Goal: Task Accomplishment & Management: Manage account settings

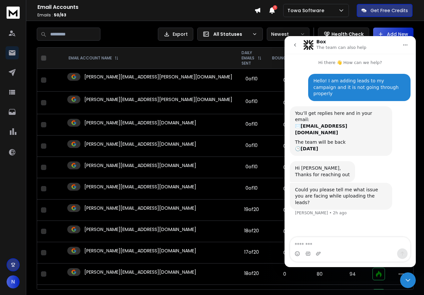
click at [371, 248] on textarea "Message…" at bounding box center [350, 242] width 120 height 11
type textarea "*"
type textarea "**********"
click at [404, 279] on icon "Close Intercom Messenger" at bounding box center [408, 280] width 8 height 8
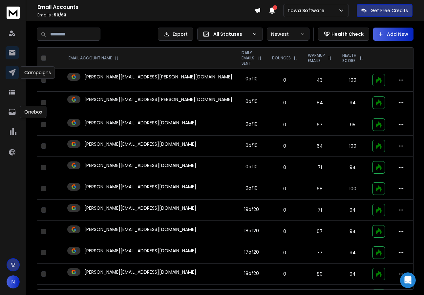
click at [15, 74] on icon at bounding box center [12, 73] width 8 height 8
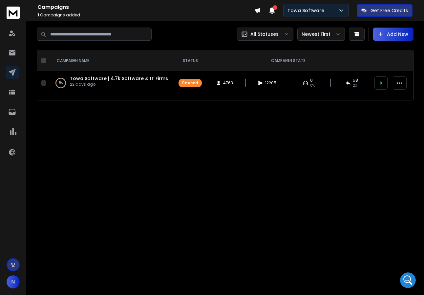
click at [318, 11] on p "Towa Software" at bounding box center [307, 10] width 39 height 7
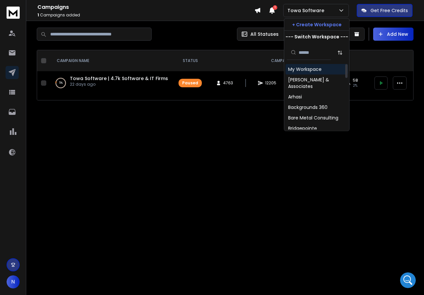
click at [316, 69] on div "My Workspace" at bounding box center [304, 69] width 33 height 7
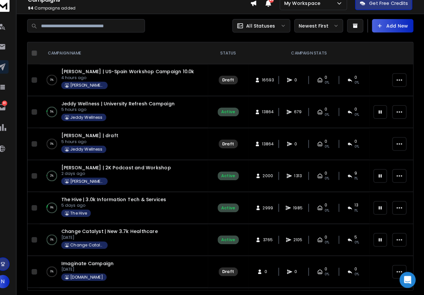
scroll to position [4, 0]
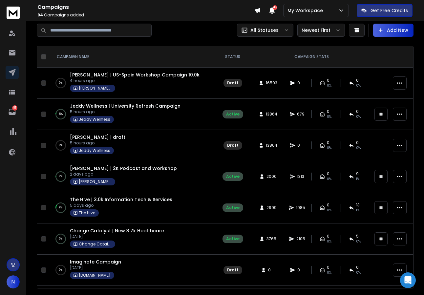
click at [124, 103] on span "Jeddy Wellness | University Refresh Campaign" at bounding box center [125, 106] width 111 height 7
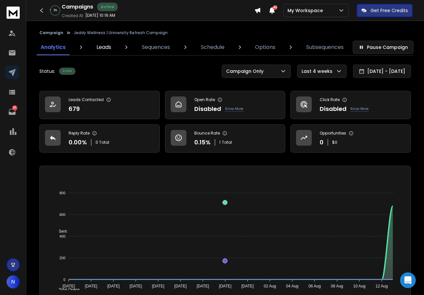
click at [98, 46] on p "Leads" at bounding box center [104, 47] width 15 height 8
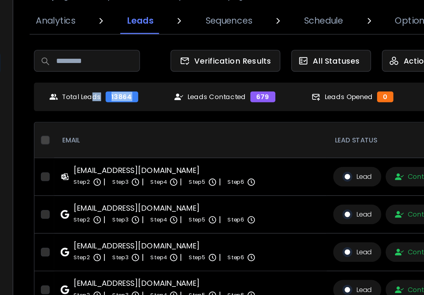
drag, startPoint x: 73, startPoint y: 92, endPoint x: 95, endPoint y: 92, distance: 22.3
click at [95, 92] on div "Total Leads 13864" at bounding box center [75, 93] width 54 height 7
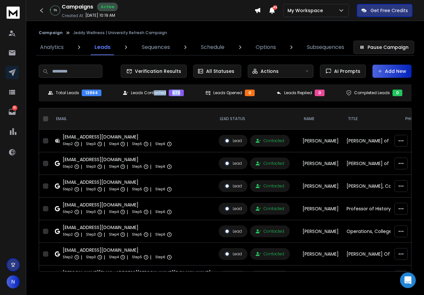
drag, startPoint x: 153, startPoint y: 94, endPoint x: 188, endPoint y: 94, distance: 34.5
click at [188, 94] on div "Total Leads 13864 Leads Contacted 679 Leads Opened 0 Leads Replied 0 Completed …" at bounding box center [225, 92] width 373 height 17
click at [49, 31] on button "Campaign" at bounding box center [51, 32] width 24 height 5
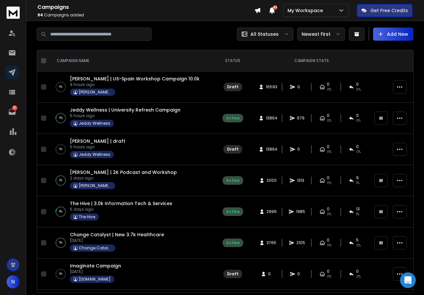
click at [133, 78] on span "Fernando Rey | US-Spain Workshop Campaign 10.0k" at bounding box center [135, 78] width 130 height 7
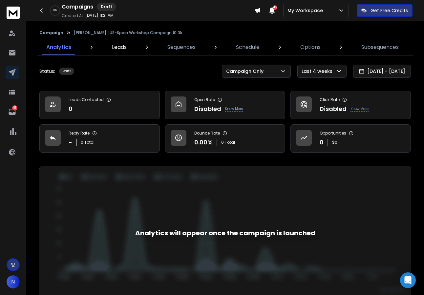
click at [122, 47] on p "Leads" at bounding box center [119, 47] width 15 height 8
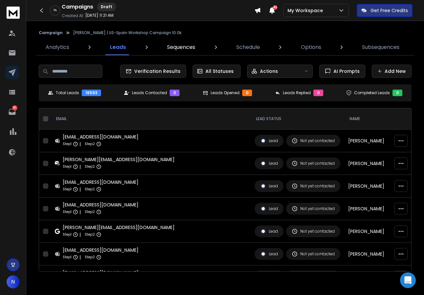
click at [176, 51] on p "Sequences" at bounding box center [181, 47] width 28 height 8
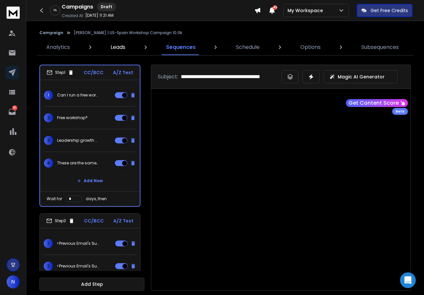
click at [129, 48] on link "Leads" at bounding box center [118, 47] width 23 height 16
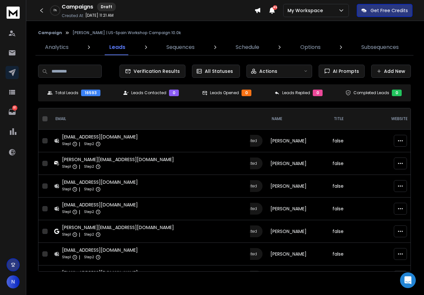
scroll to position [142, 77]
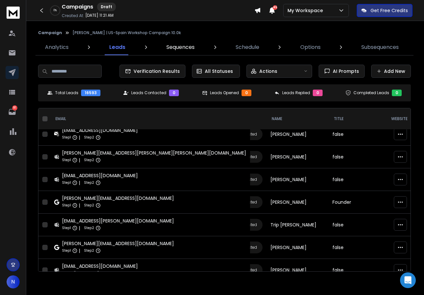
click at [190, 52] on link "Sequences" at bounding box center [180, 47] width 36 height 16
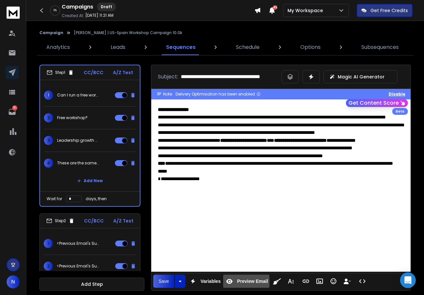
click at [254, 284] on span "Preview Email" at bounding box center [252, 282] width 33 height 6
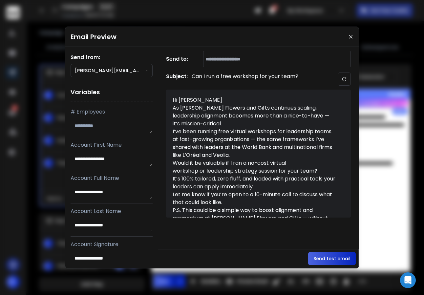
click at [347, 36] on div "Email Preview" at bounding box center [211, 37] width 293 height 20
click at [350, 36] on icon at bounding box center [350, 36] width 5 height 5
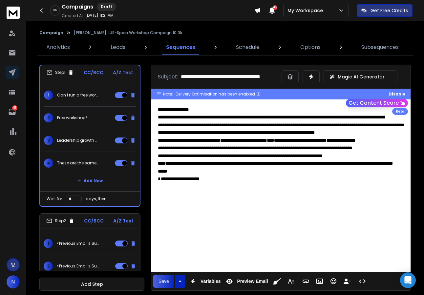
click at [192, 121] on div "**********" at bounding box center [281, 118] width 246 height 8
click at [193, 121] on div "**********" at bounding box center [281, 118] width 246 height 8
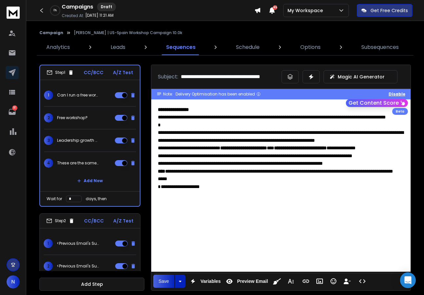
click at [366, 160] on div "**********" at bounding box center [281, 156] width 246 height 8
click at [361, 167] on div "**********" at bounding box center [281, 164] width 246 height 8
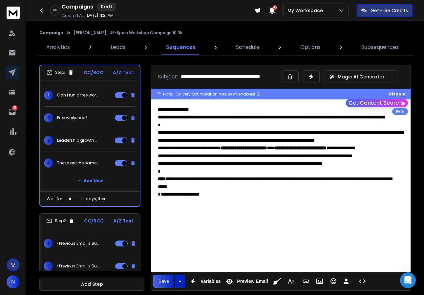
click at [291, 199] on div "**********" at bounding box center [281, 152] width 246 height 93
click at [282, 183] on div "**********" at bounding box center [281, 179] width 246 height 8
click at [356, 137] on div "**********" at bounding box center [281, 136] width 246 height 15
click at [370, 119] on span "**********" at bounding box center [272, 117] width 228 height 5
click at [353, 144] on div "**********" at bounding box center [281, 136] width 246 height 15
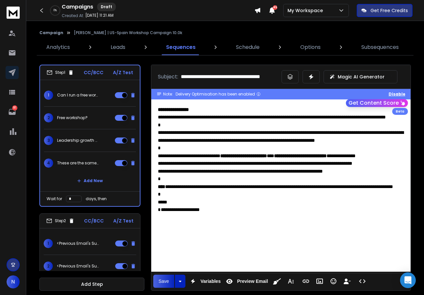
click at [277, 175] on div "**********" at bounding box center [281, 175] width 246 height 15
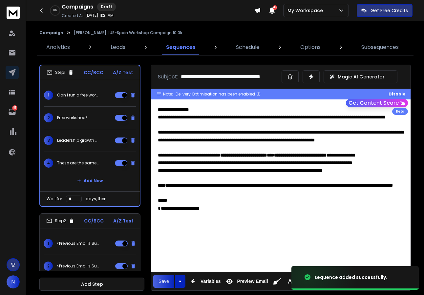
click at [79, 200] on input "*" at bounding box center [74, 199] width 16 height 7
type input "*"
click at [74, 152] on div "4 These are the same tools I shared at World Bank…" at bounding box center [90, 163] width 92 height 22
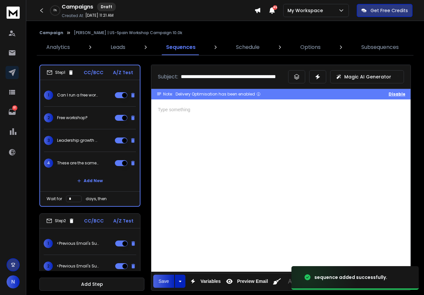
click at [77, 135] on div "3 Leadership growth at {{companyName}} — want a free workshop?" at bounding box center [90, 140] width 92 height 23
click at [76, 157] on div "4 These are the same tools I shared at World Bank…" at bounding box center [90, 163] width 92 height 22
click at [80, 124] on div "2 Free workshop?" at bounding box center [90, 118] width 92 height 23
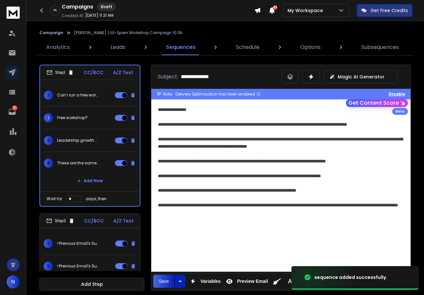
click at [77, 113] on div "2 Free workshop?" at bounding box center [90, 118] width 92 height 23
click at [79, 104] on div "1 Can I run a free workshop for your team?" at bounding box center [90, 95] width 92 height 23
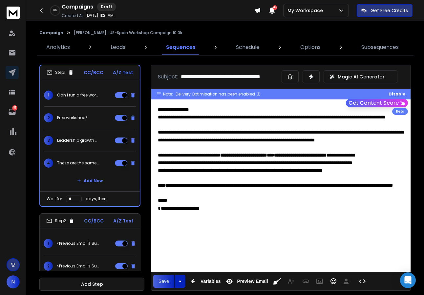
click at [82, 118] on p "Free workshop?" at bounding box center [72, 117] width 31 height 5
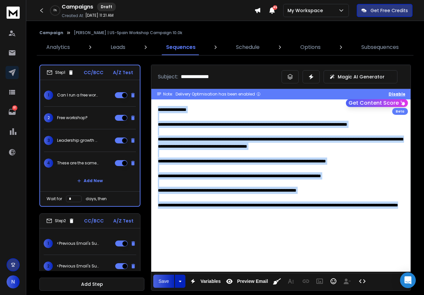
drag, startPoint x: 251, startPoint y: 215, endPoint x: 150, endPoint y: 98, distance: 153.6
click at [150, 98] on div "**********" at bounding box center [225, 178] width 372 height 226
copy div "**********"
click at [74, 160] on div "4 These are the same tools I shared at World Bank…" at bounding box center [71, 163] width 55 height 9
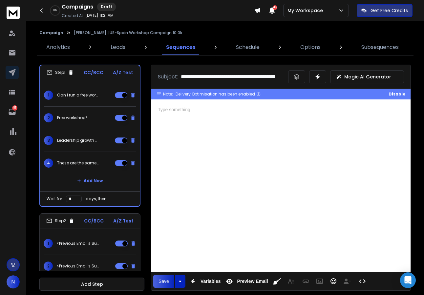
click at [212, 166] on div at bounding box center [280, 185] width 259 height 172
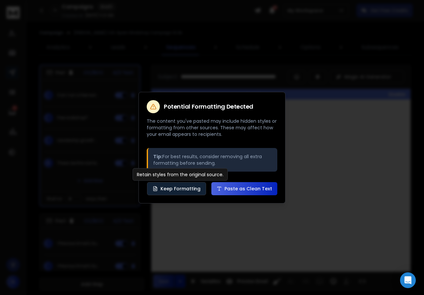
click at [179, 188] on button "Keep Formatting" at bounding box center [176, 188] width 59 height 13
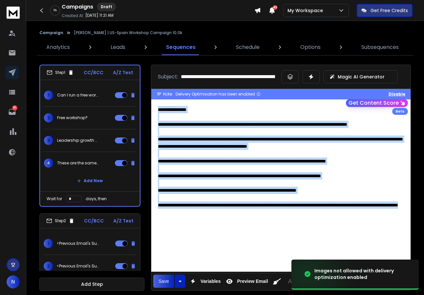
drag, startPoint x: 245, startPoint y: 216, endPoint x: 144, endPoint y: 93, distance: 158.7
click at [144, 93] on div "**********" at bounding box center [225, 178] width 372 height 226
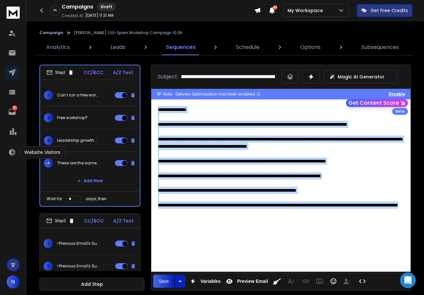
click at [81, 145] on div "3 Leadership growth at {{companyName}} — want a free workshop?" at bounding box center [90, 140] width 92 height 23
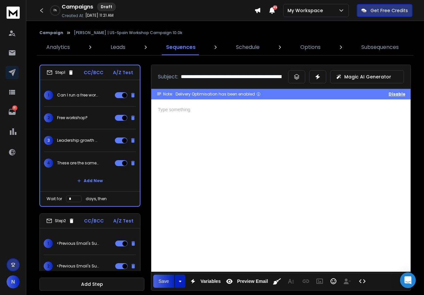
click at [82, 111] on div "2 Free workshop?" at bounding box center [90, 118] width 92 height 23
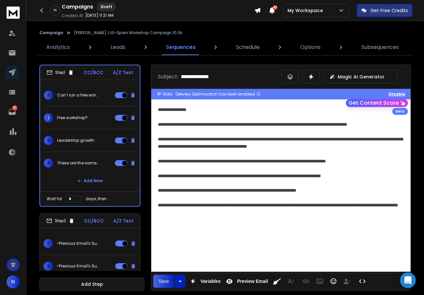
click at [81, 99] on div "1 Can I run a free workshop for your team?" at bounding box center [71, 95] width 55 height 9
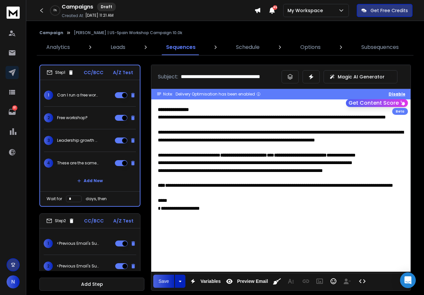
click at [81, 120] on p "Free workshop?" at bounding box center [72, 117] width 31 height 5
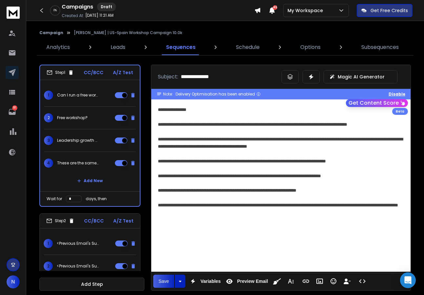
click at [81, 140] on p "Leadership growth at {{companyName}} — want a free workshop?" at bounding box center [78, 140] width 42 height 5
type input "**********"
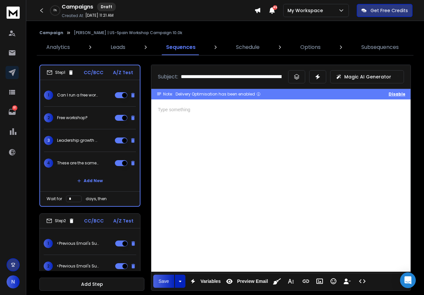
click at [202, 143] on div at bounding box center [280, 185] width 259 height 172
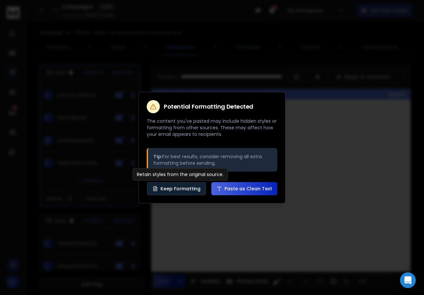
click at [184, 195] on button "Keep Formatting" at bounding box center [176, 188] width 59 height 13
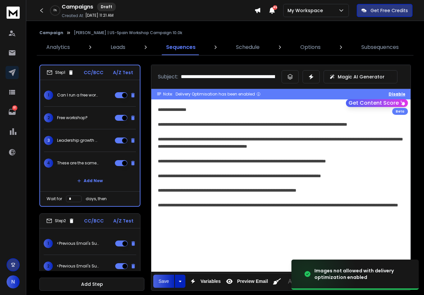
click at [219, 81] on div "**********" at bounding box center [280, 77] width 259 height 24
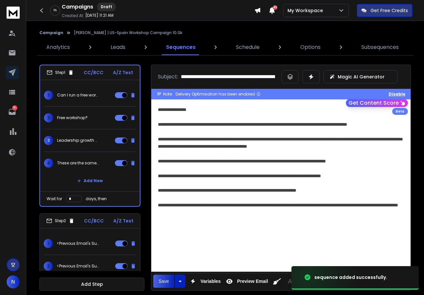
scroll to position [23, 0]
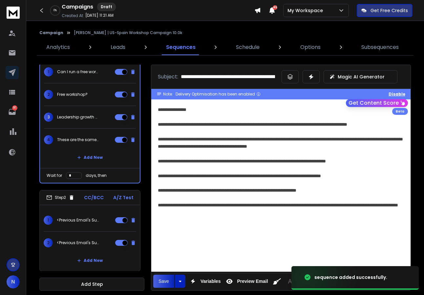
click at [84, 219] on p "<Previous Email's Subject>" at bounding box center [78, 220] width 42 height 5
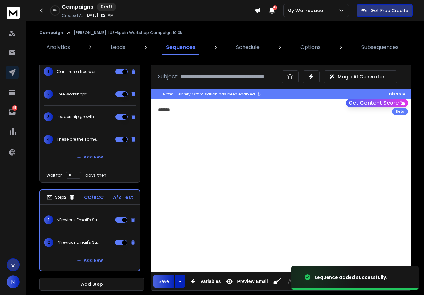
click at [79, 235] on div "2 <Previous Email's Subject>" at bounding box center [90, 242] width 92 height 22
click at [86, 214] on div "1 <Previous Email's Subject>" at bounding box center [90, 220] width 92 height 23
click at [205, 112] on div "*******" at bounding box center [281, 109] width 246 height 7
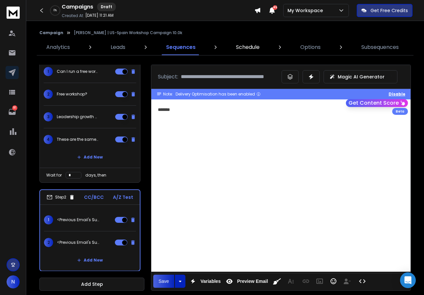
click at [257, 47] on p "Schedule" at bounding box center [248, 47] width 24 height 8
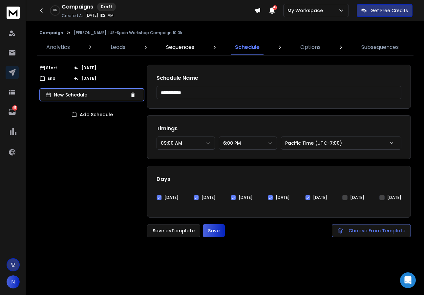
click at [192, 49] on p "Sequences" at bounding box center [180, 47] width 28 height 8
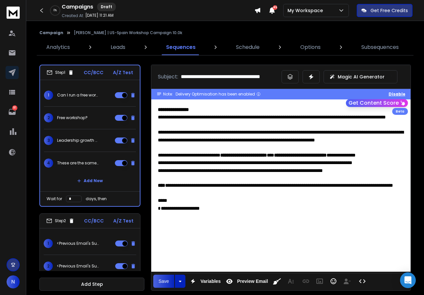
scroll to position [23, 0]
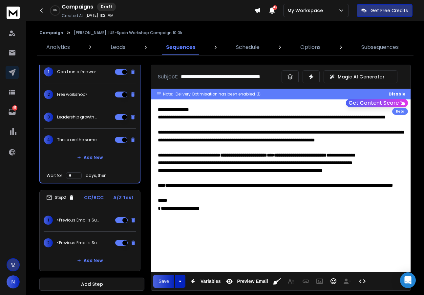
click at [77, 214] on div "1 <Previous Email's Subject>" at bounding box center [90, 220] width 93 height 23
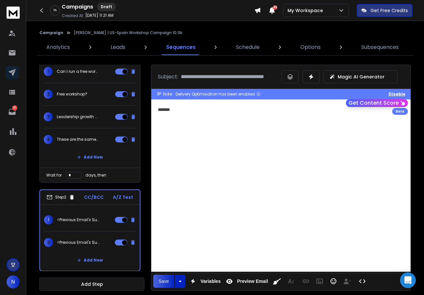
click at [73, 227] on div "1 <Previous Email's Subject>" at bounding box center [90, 220] width 92 height 23
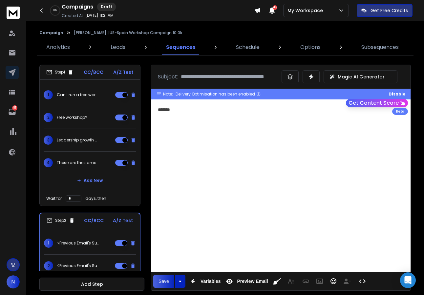
scroll to position [0, 0]
click at [85, 104] on div "1 Can I run a free workshop for your team?" at bounding box center [90, 94] width 93 height 23
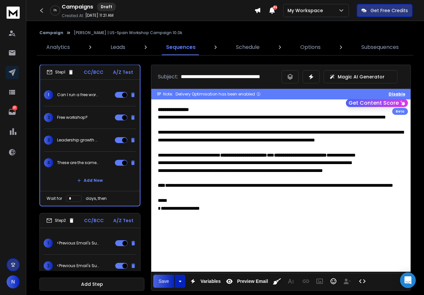
click at [81, 120] on div "2 Free workshop?" at bounding box center [66, 117] width 44 height 9
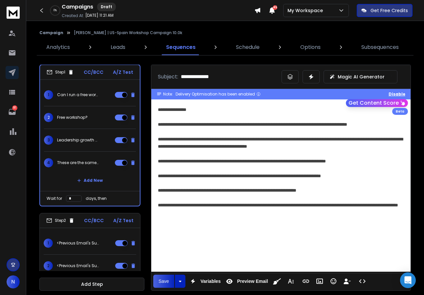
click at [81, 145] on div "3 Leadership growth at {{companyName}} — want a free workshop?" at bounding box center [90, 140] width 92 height 23
click at [81, 158] on div "4 These are the same tools I shared at World Bank…" at bounding box center [71, 162] width 55 height 9
type input "**********"
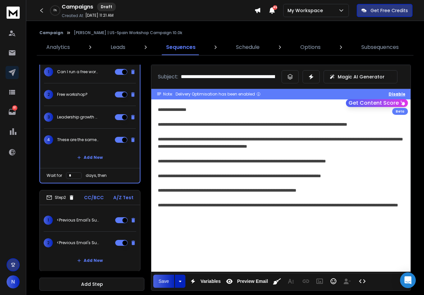
click at [93, 236] on div "2 <Previous Email's Subject>" at bounding box center [90, 243] width 93 height 22
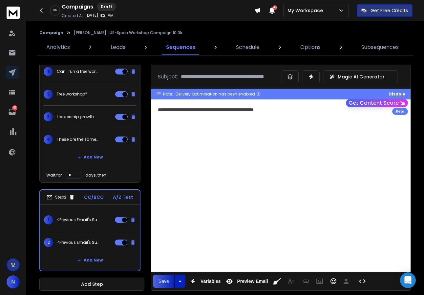
click at [93, 224] on div "1 <Previous Email's Subject>" at bounding box center [71, 219] width 55 height 9
click at [245, 50] on p "Schedule" at bounding box center [248, 47] width 24 height 8
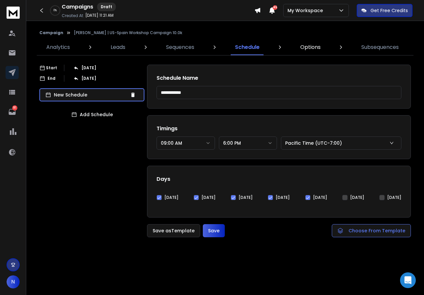
click at [323, 51] on link "Options" at bounding box center [310, 47] width 28 height 16
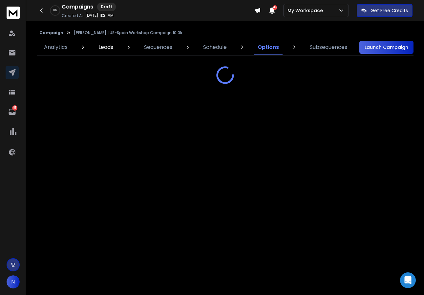
select select "*"
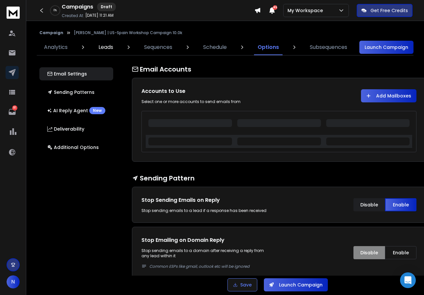
click at [101, 50] on p "Leads" at bounding box center [105, 47] width 15 height 8
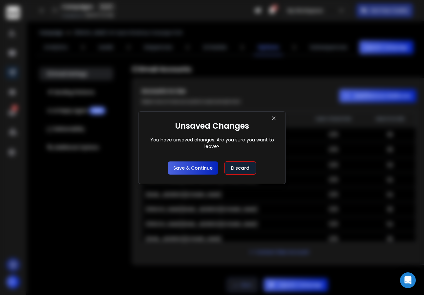
click at [184, 164] on button "Save & Continue" at bounding box center [193, 168] width 50 height 13
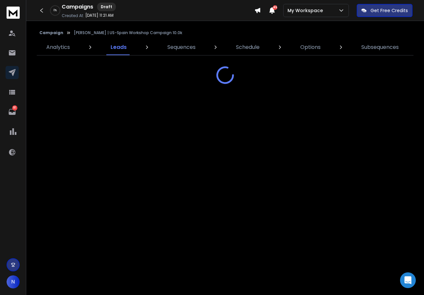
drag, startPoint x: 184, startPoint y: 164, endPoint x: 172, endPoint y: 86, distance: 79.0
click at [182, 160] on div "Get only verified leads with our AI-powered Lead Finder, starting at $22/mo Try…" at bounding box center [212, 147] width 424 height 295
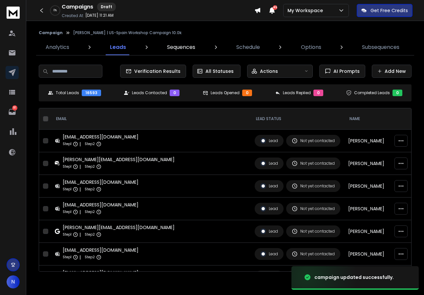
click at [191, 50] on p "Sequences" at bounding box center [181, 47] width 28 height 8
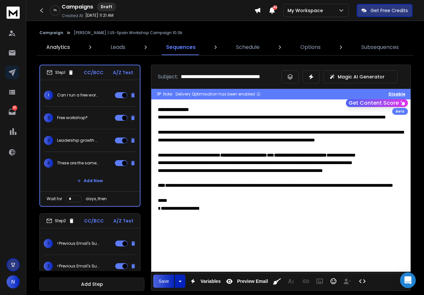
click at [60, 51] on link "Analytics" at bounding box center [58, 47] width 32 height 16
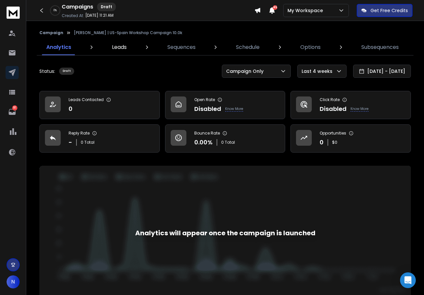
click at [110, 49] on link "Leads" at bounding box center [119, 47] width 23 height 16
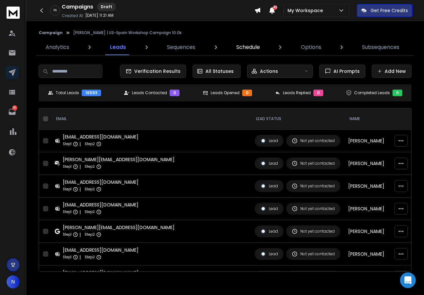
click at [251, 45] on p "Schedule" at bounding box center [248, 47] width 24 height 8
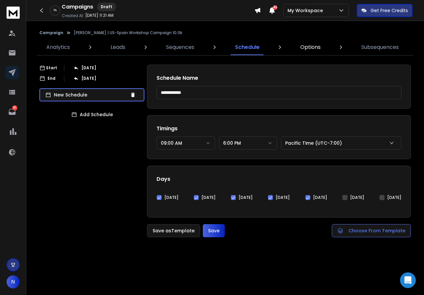
click at [315, 46] on p "Options" at bounding box center [310, 47] width 20 height 8
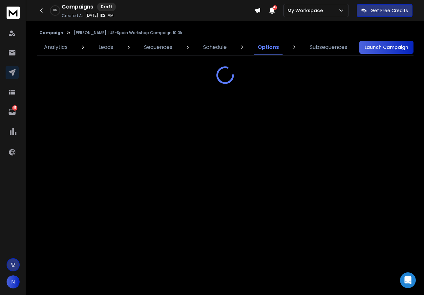
select select "*"
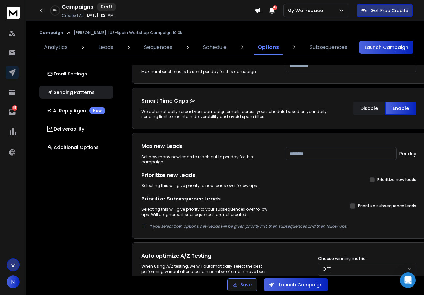
scroll to position [330, 0]
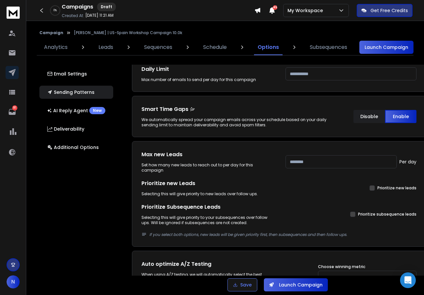
click at [304, 159] on input "***" at bounding box center [341, 161] width 111 height 13
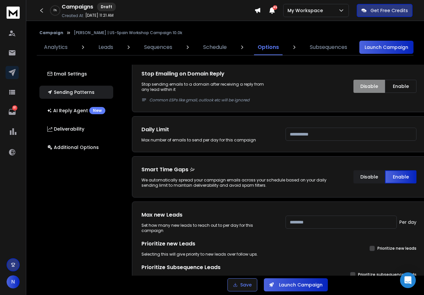
type input "****"
click at [302, 134] on input "****" at bounding box center [351, 134] width 131 height 13
type input "****"
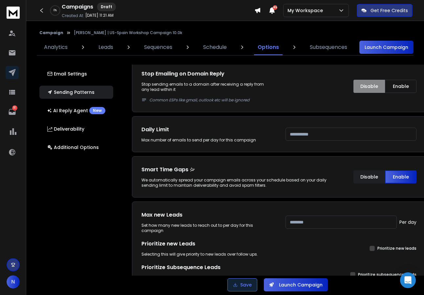
click at [245, 286] on button "Save" at bounding box center [242, 284] width 30 height 13
click at [297, 285] on ol "Notifications (F8)" at bounding box center [355, 290] width 138 height 11
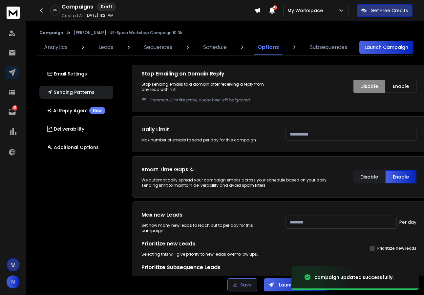
click at [280, 280] on button "Launch Campaign" at bounding box center [296, 284] width 64 height 13
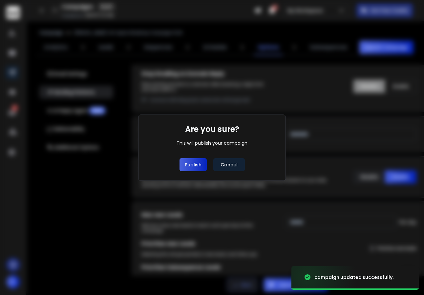
click at [199, 165] on button "Publish" at bounding box center [193, 164] width 27 height 13
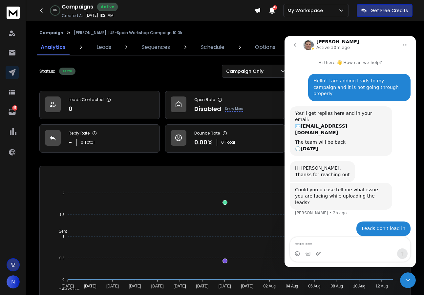
click at [409, 280] on icon "Close Intercom Messenger" at bounding box center [408, 280] width 5 height 3
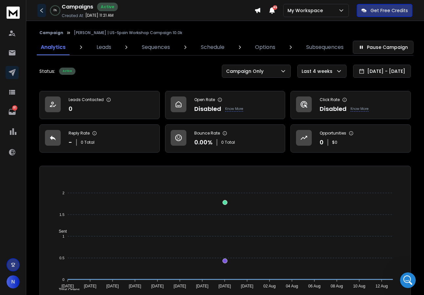
click at [43, 8] on icon at bounding box center [42, 11] width 6 height 6
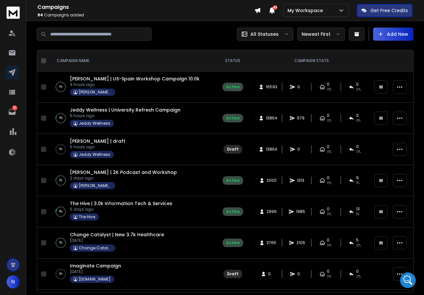
click at [13, 75] on icon at bounding box center [12, 73] width 8 height 8
click at [350, 50] on div "CAMPAIGN NAME STATUS CAMPAIGN STATS 0 % Fernando Rey | US-Spain Workshop Campai…" at bounding box center [225, 171] width 377 height 243
click at [138, 112] on span "Jeddy Wellness | University Refresh Campaign" at bounding box center [125, 110] width 111 height 7
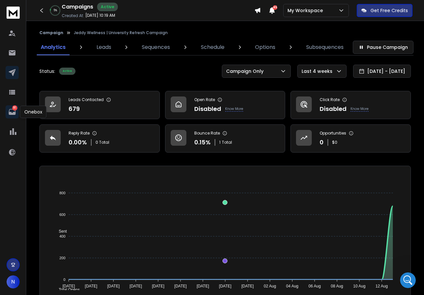
click at [11, 105] on link "81" at bounding box center [12, 111] width 13 height 13
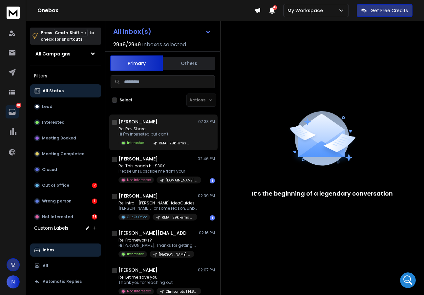
click at [185, 129] on p "Re: Rev Share" at bounding box center [156, 128] width 76 height 5
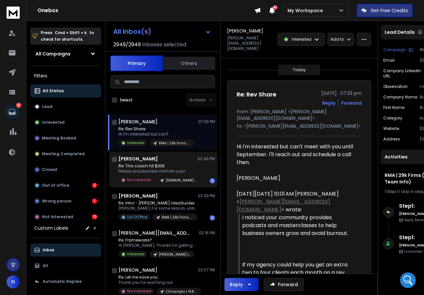
click at [174, 171] on p "Please unsubscribe me from your" at bounding box center [157, 171] width 79 height 5
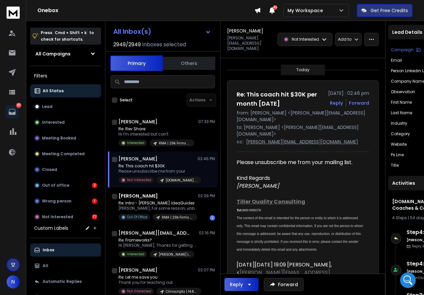
click at [308, 21] on div "Onebox 45 My Workspace Get Free Credits" at bounding box center [212, 10] width 424 height 21
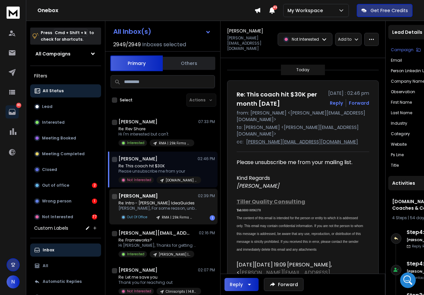
click at [159, 217] on icon at bounding box center [158, 217] width 5 height 5
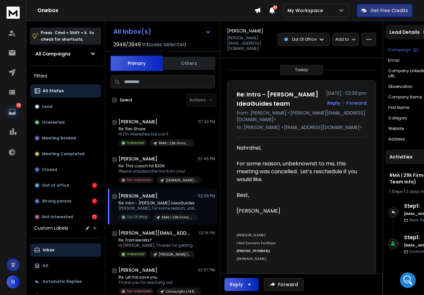
click at [279, 160] on div "For some reason, unbeknownst to me, this meeting was cancelled. Let’s reschedul…" at bounding box center [299, 172] width 125 height 24
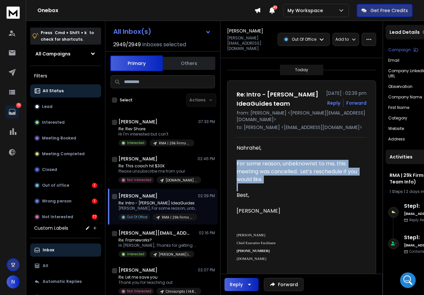
click at [279, 160] on div "For some reason, unbeknownst to me, this meeting was cancelled. Let’s reschedul…" at bounding box center [299, 172] width 125 height 24
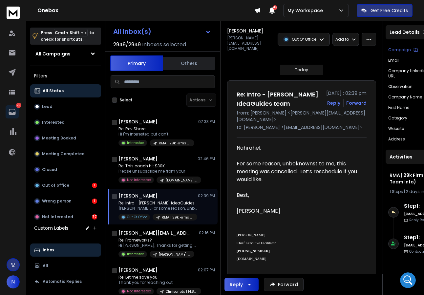
click at [319, 191] on div "Best," at bounding box center [299, 195] width 125 height 8
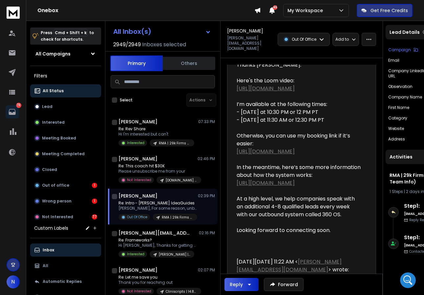
scroll to position [302, 0]
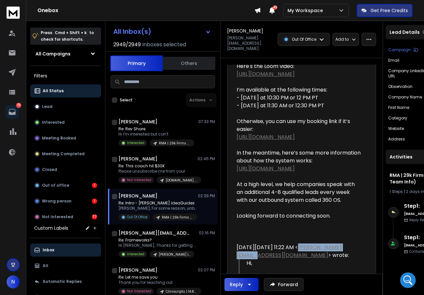
drag, startPoint x: 396, startPoint y: 216, endPoint x: 332, endPoint y: 217, distance: 63.7
click at [332, 244] on div "On Monday, Aug 11, 2025 at 11:22 AM < bruce@ideaguides.com > wrote:" at bounding box center [299, 252] width 125 height 16
copy link "bruce@ideaguides.com"
